Goal: Communication & Community: Answer question/provide support

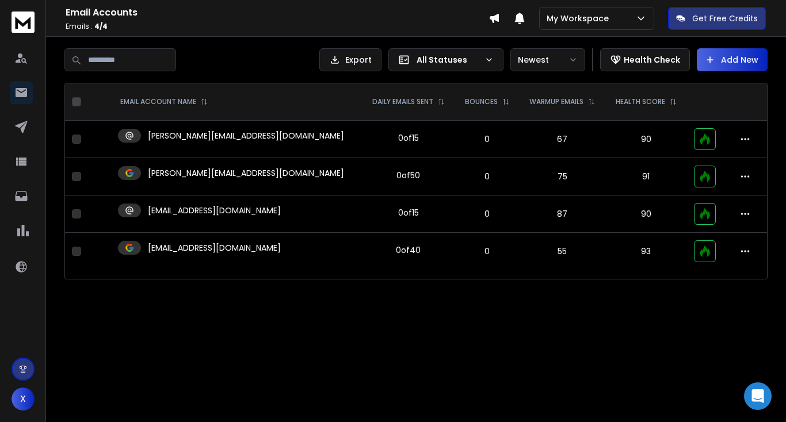
click at [227, 331] on div "Your warmest leads are on your site – Turn visits into conversations Reach Out …" at bounding box center [393, 211] width 786 height 422
click at [18, 132] on icon at bounding box center [21, 127] width 14 height 14
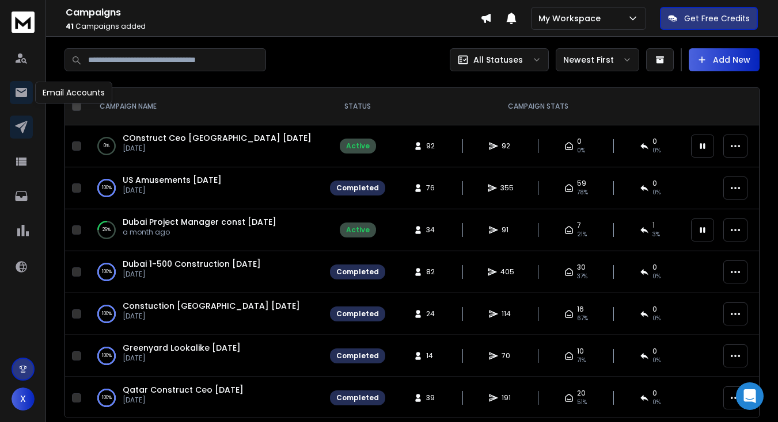
click at [24, 96] on icon at bounding box center [22, 92] width 12 height 9
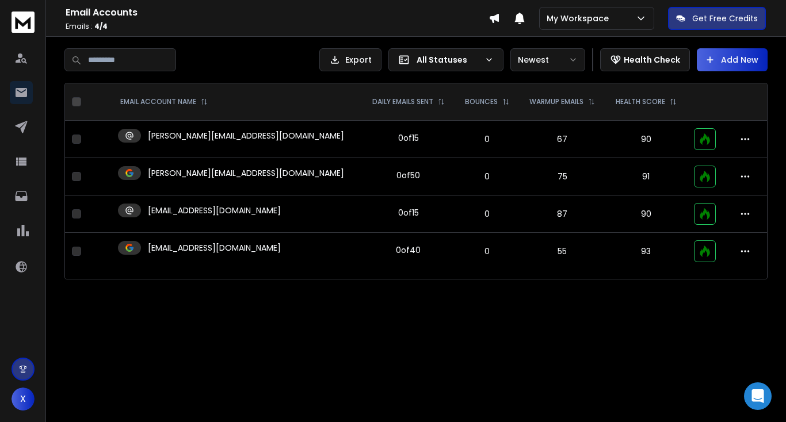
click at [219, 138] on p "[PERSON_NAME][EMAIL_ADDRESS][DOMAIN_NAME]" at bounding box center [246, 136] width 196 height 12
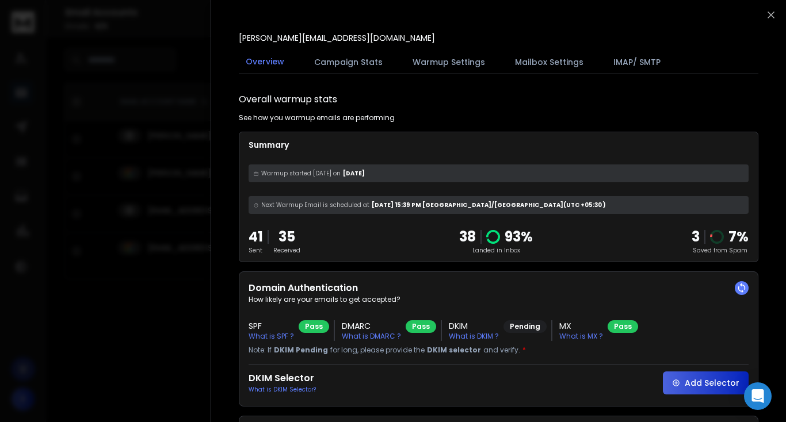
click at [464, 60] on button "Warmup Settings" at bounding box center [449, 61] width 86 height 25
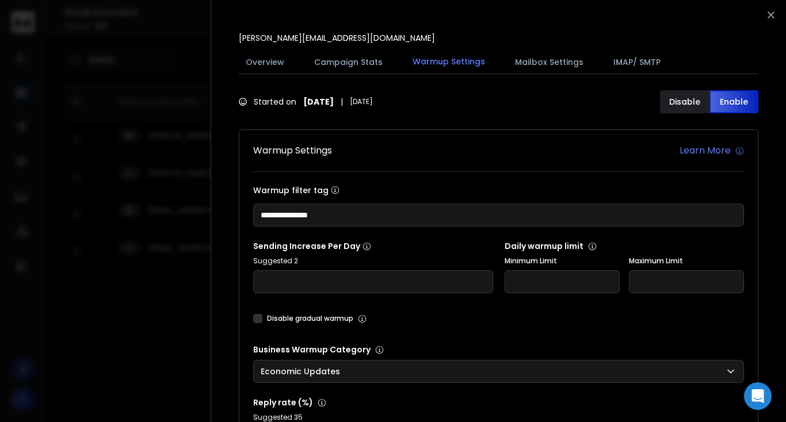
click at [161, 342] on div at bounding box center [393, 211] width 786 height 422
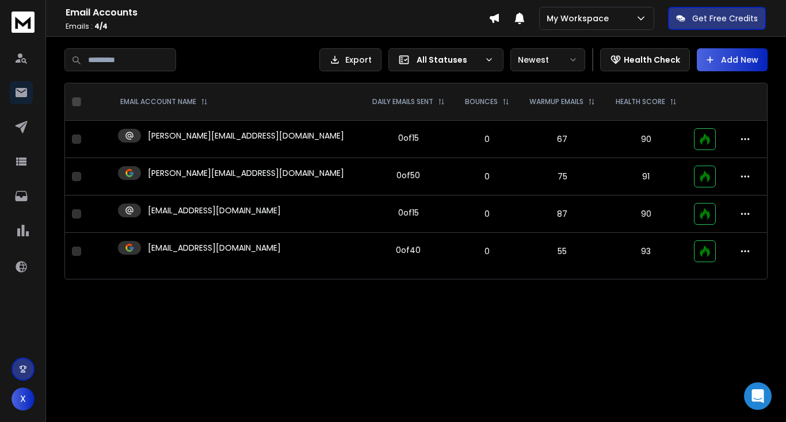
click at [544, 136] on td "67" at bounding box center [562, 139] width 86 height 37
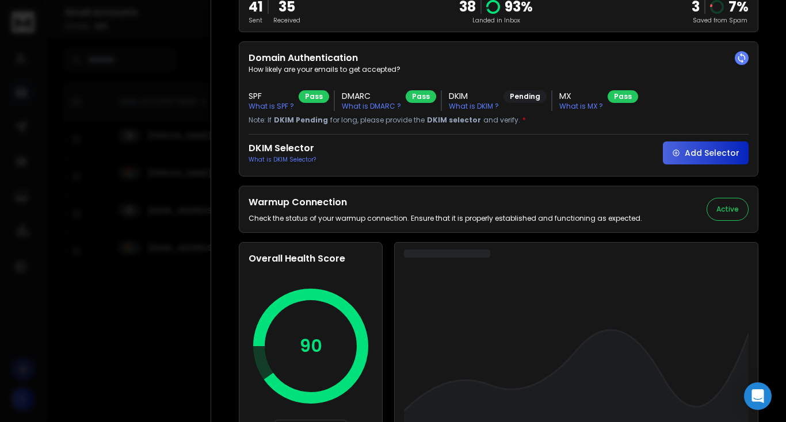
scroll to position [115, 0]
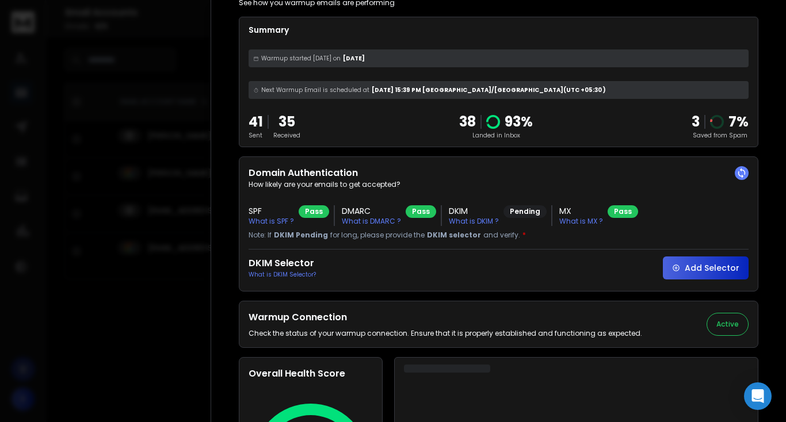
click at [170, 203] on div at bounding box center [393, 211] width 786 height 422
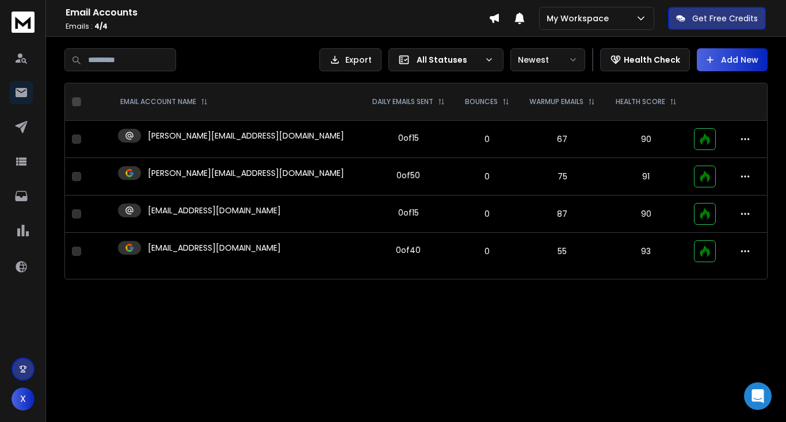
click at [543, 174] on td "75" at bounding box center [562, 176] width 86 height 37
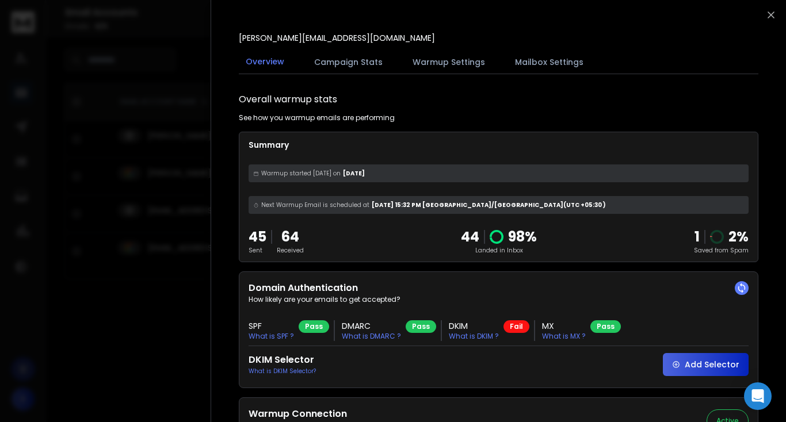
click at [177, 219] on div at bounding box center [393, 211] width 786 height 422
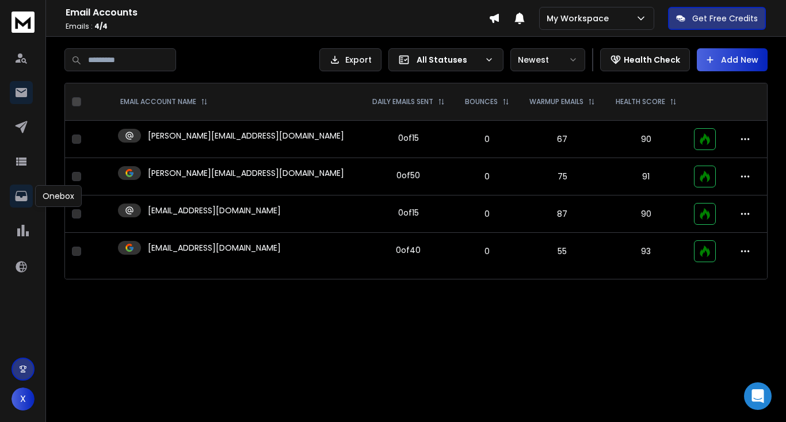
click at [23, 192] on icon at bounding box center [21, 196] width 12 height 10
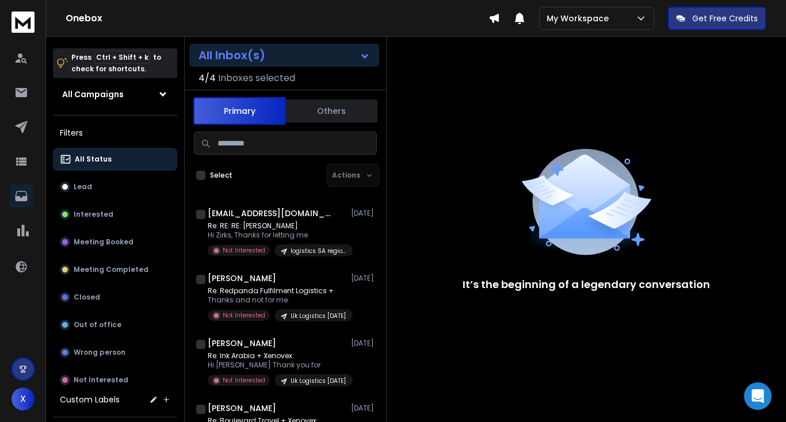
click at [366, 52] on icon at bounding box center [365, 56] width 10 height 10
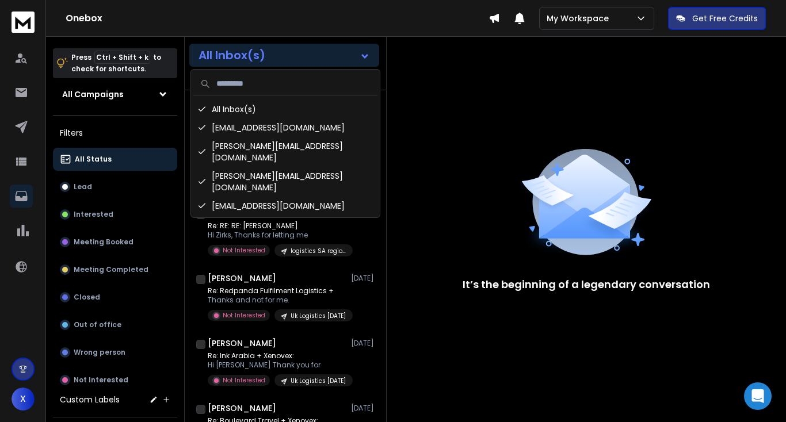
click at [366, 52] on icon at bounding box center [365, 56] width 10 height 10
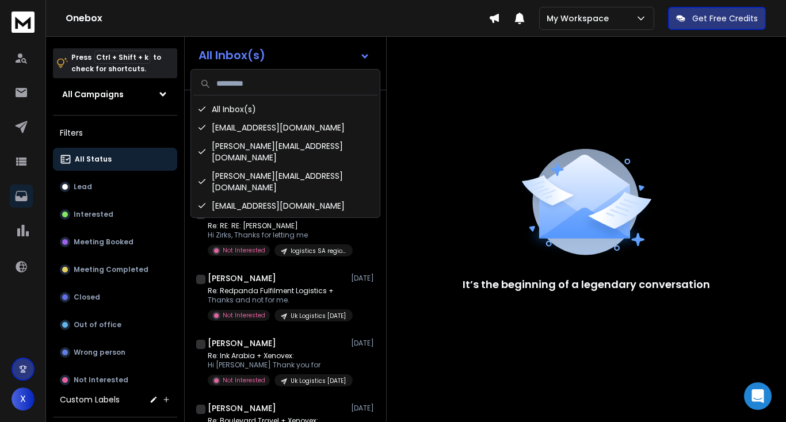
click at [462, 87] on div "It’s the beginning of a legendary conversation" at bounding box center [586, 216] width 399 height 359
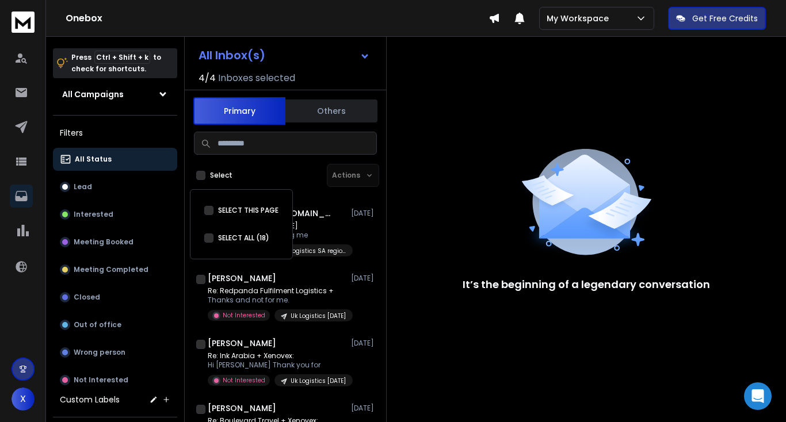
click at [511, 171] on div "It’s the beginning of a legendary conversation" at bounding box center [586, 216] width 399 height 359
click at [473, 113] on div "It’s the beginning of a legendary conversation" at bounding box center [586, 216] width 399 height 359
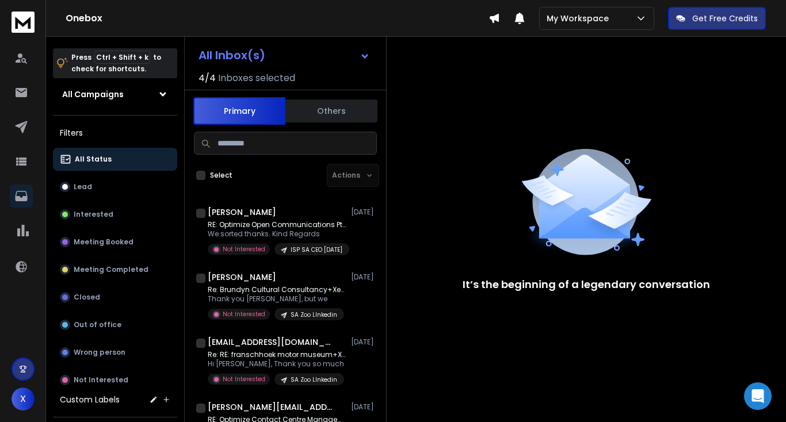
scroll to position [969, 0]
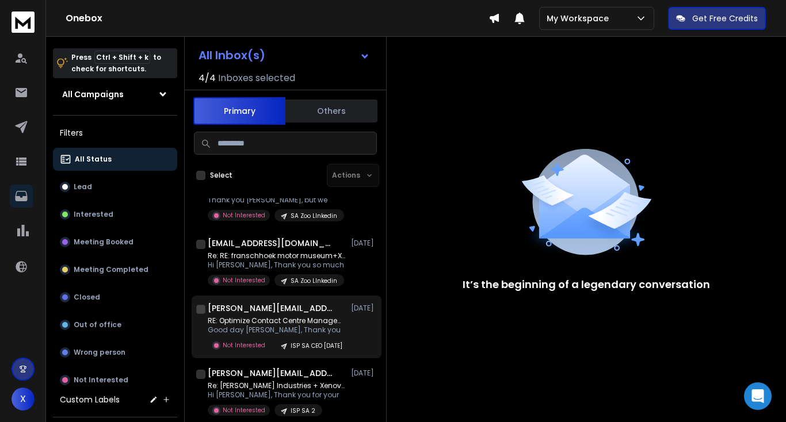
click at [262, 306] on h1 "[PERSON_NAME][EMAIL_ADDRESS][DOMAIN_NAME]" at bounding box center [271, 309] width 127 height 12
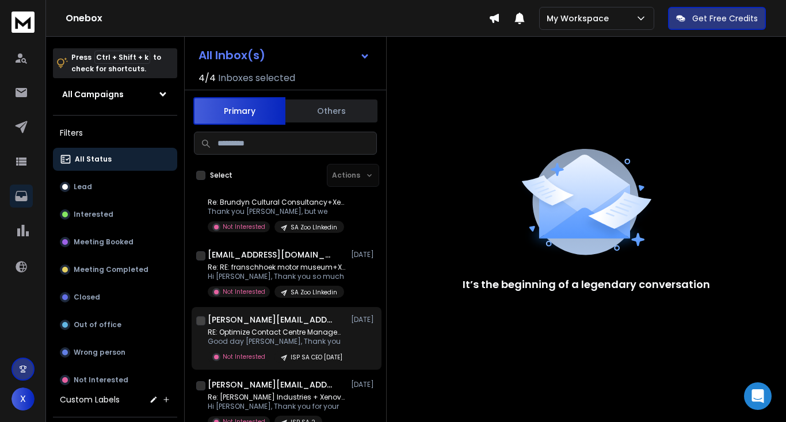
click at [289, 318] on h1 "[PERSON_NAME][EMAIL_ADDRESS][DOMAIN_NAME]" at bounding box center [271, 320] width 127 height 12
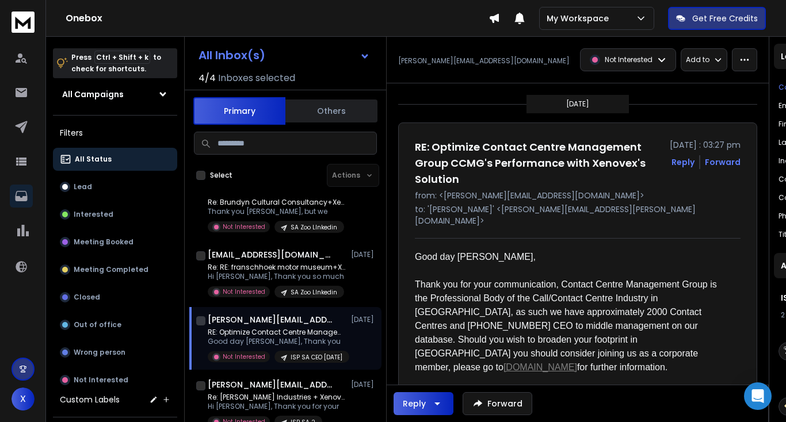
scroll to position [58, 0]
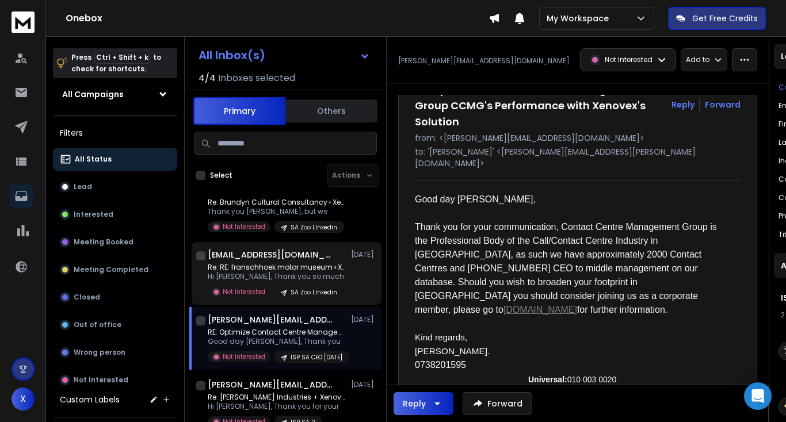
click at [243, 264] on p "Re: RE: franschhoek motor museum+Xenovex" at bounding box center [277, 267] width 138 height 9
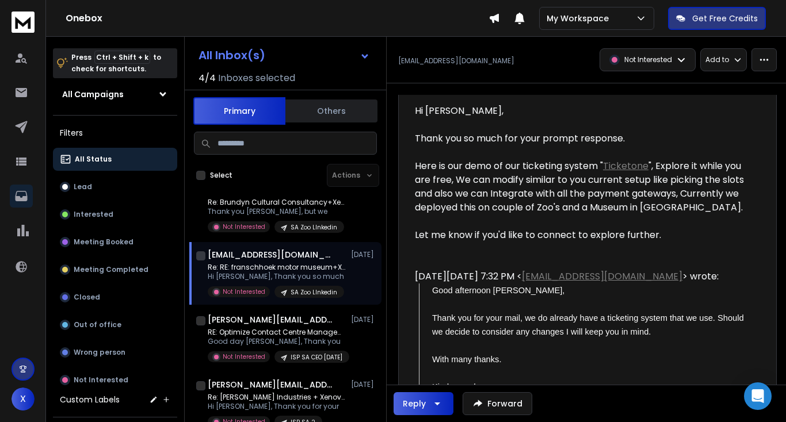
scroll to position [230, 0]
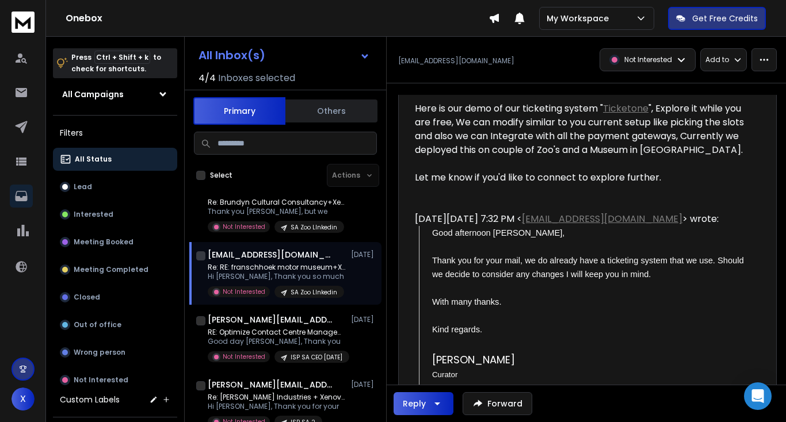
click at [421, 404] on div "Reply" at bounding box center [414, 404] width 23 height 12
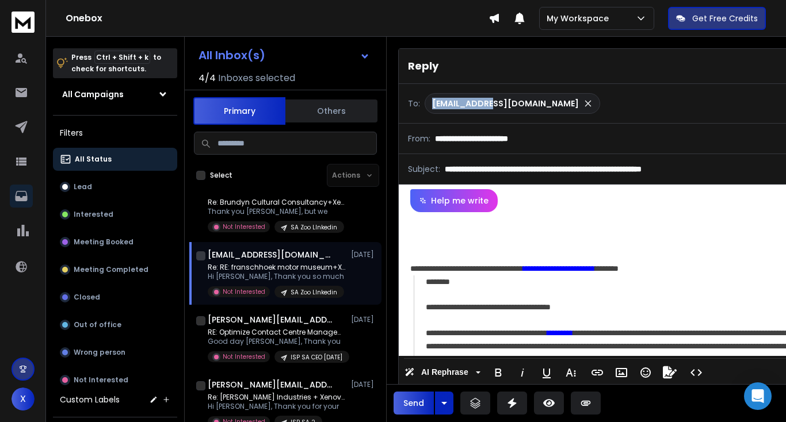
drag, startPoint x: 486, startPoint y: 102, endPoint x: 539, endPoint y: 97, distance: 52.6
click at [539, 97] on div "[EMAIL_ADDRESS][DOMAIN_NAME]" at bounding box center [513, 103] width 176 height 21
copy p "sian.theron@"
